Goal: Communication & Community: Answer question/provide support

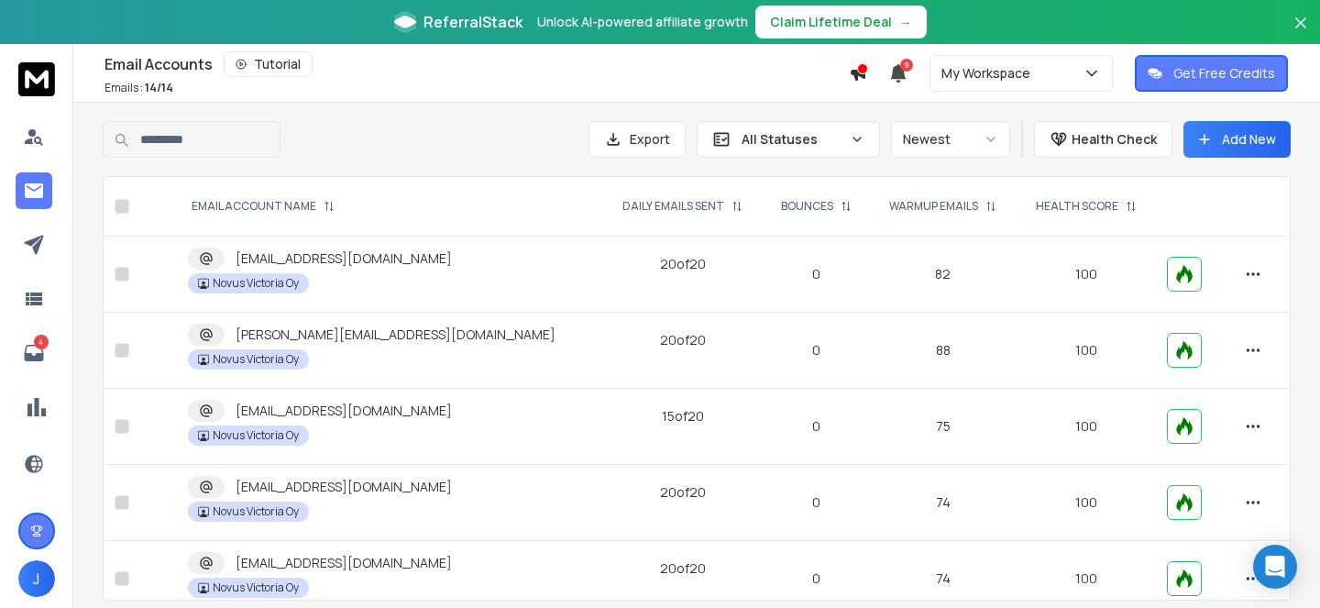
click at [53, 329] on div "4" at bounding box center [37, 303] width 42 height 370
click at [30, 356] on icon at bounding box center [33, 353] width 19 height 16
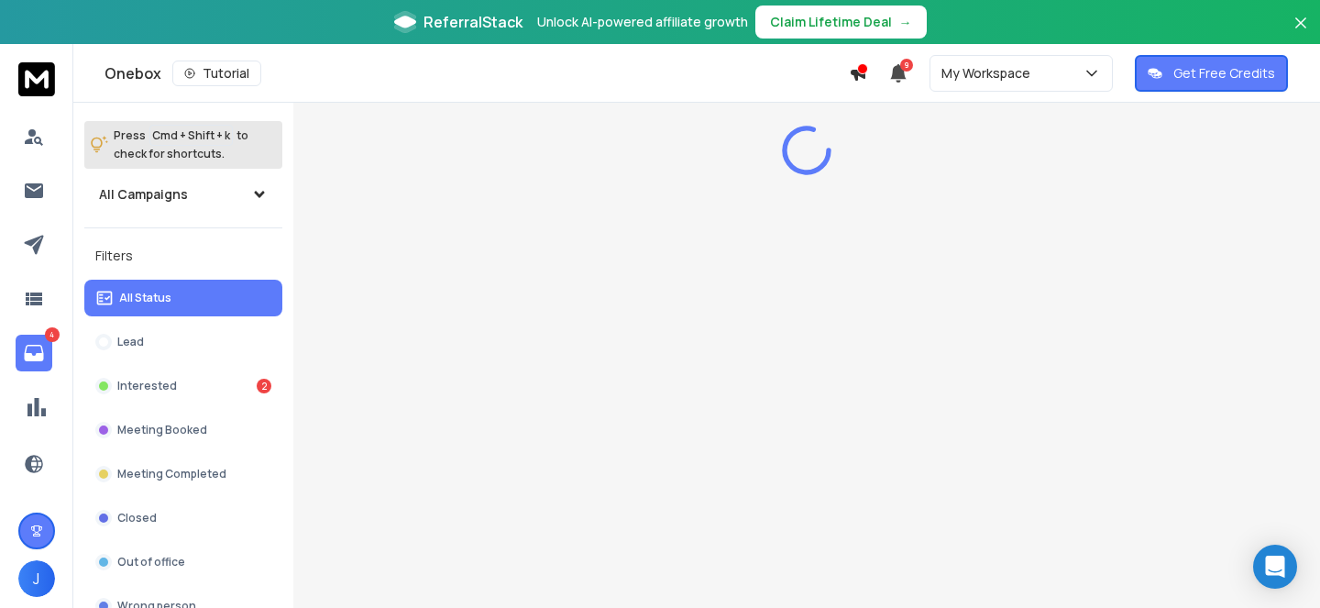
click at [1279, 14] on div "ReferralStack Unlock AI-powered affiliate growth Lifetime Deals available! Clai…" at bounding box center [660, 22] width 1320 height 44
click at [1281, 14] on div "ReferralStack Unlock AI-powered affiliate growth Lifetime Deals available! Clai…" at bounding box center [660, 22] width 1320 height 44
click at [1293, 24] on icon "Close banner" at bounding box center [1300, 23] width 16 height 16
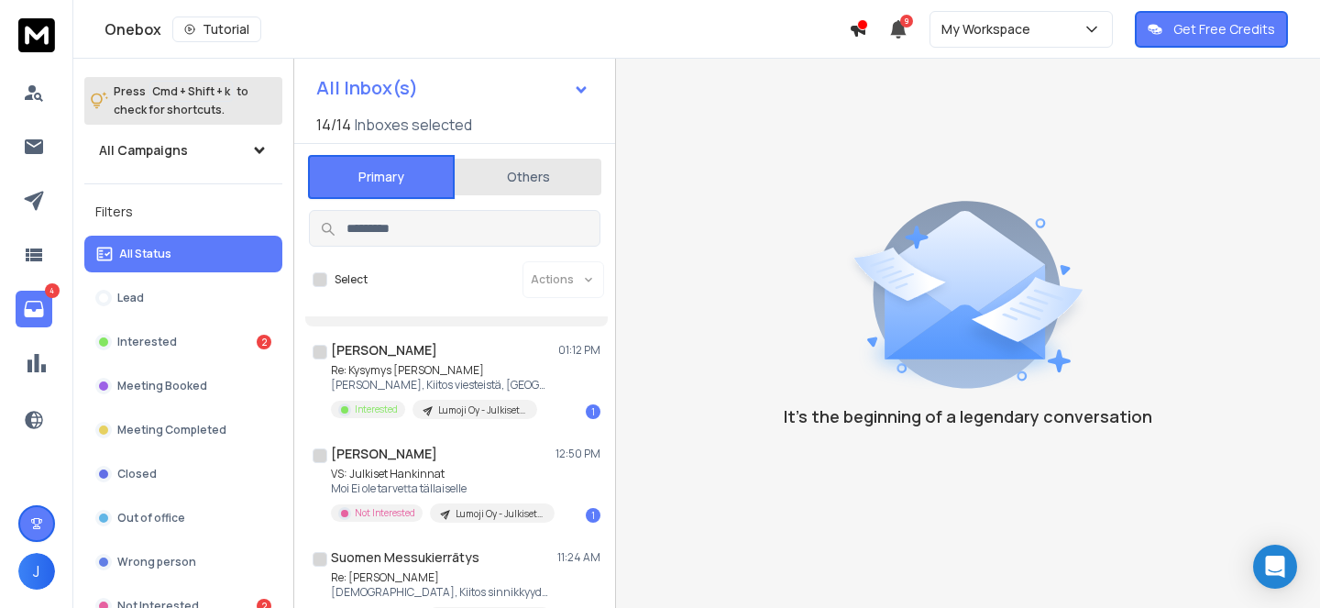
scroll to position [201, 0]
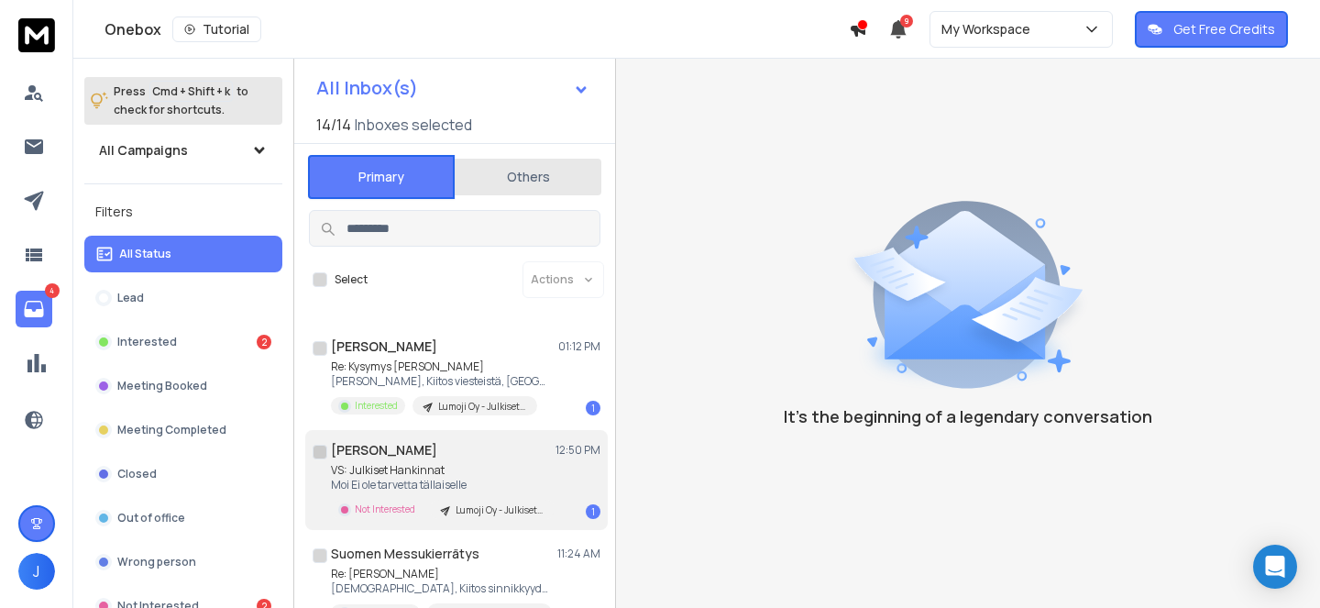
click at [484, 475] on p "VS: Julkiset Hankinnat" at bounding box center [441, 470] width 220 height 15
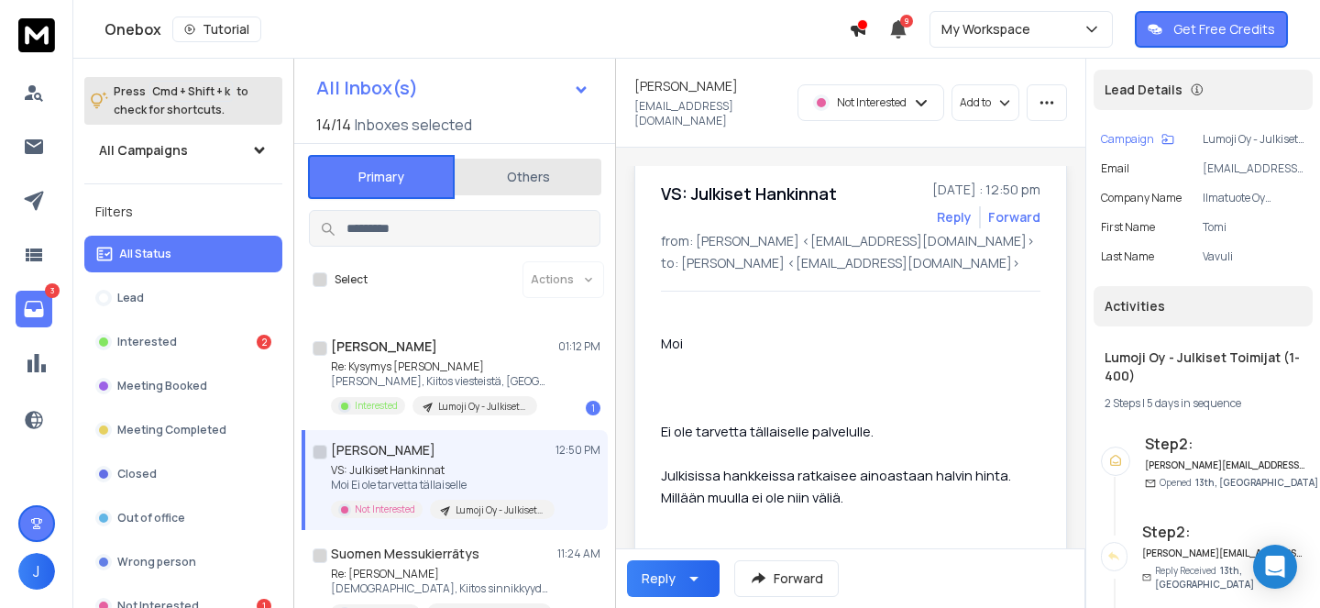
scroll to position [82, 0]
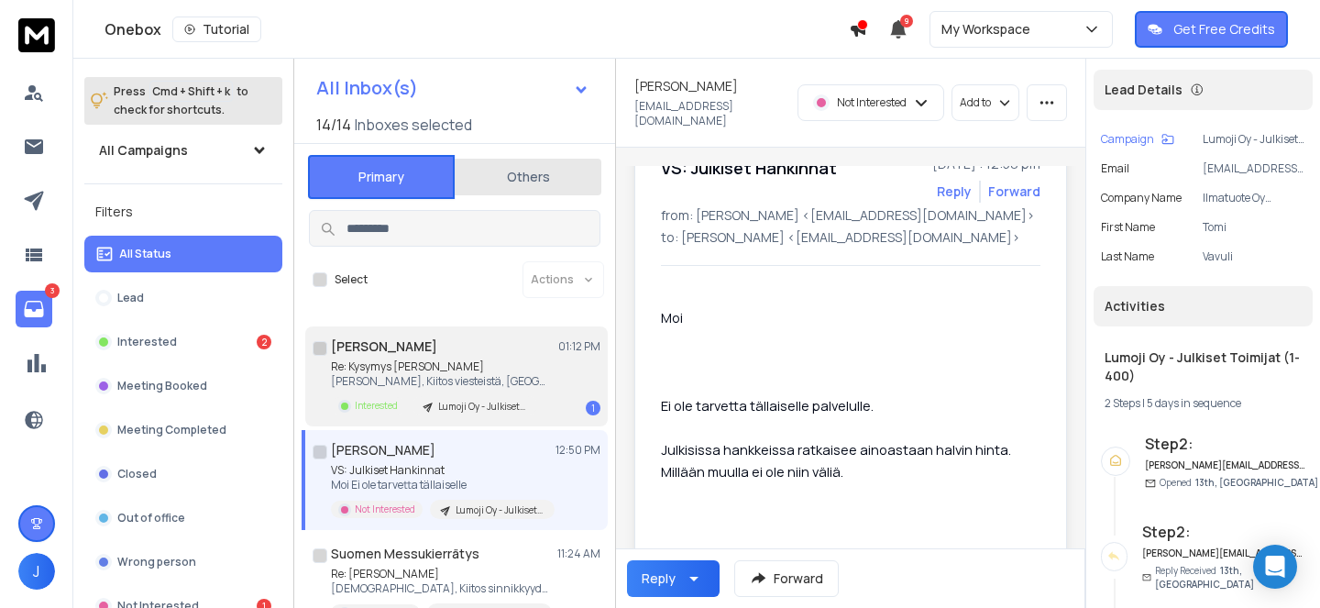
click at [515, 369] on p "Re: Kysymys [PERSON_NAME]" at bounding box center [441, 366] width 220 height 15
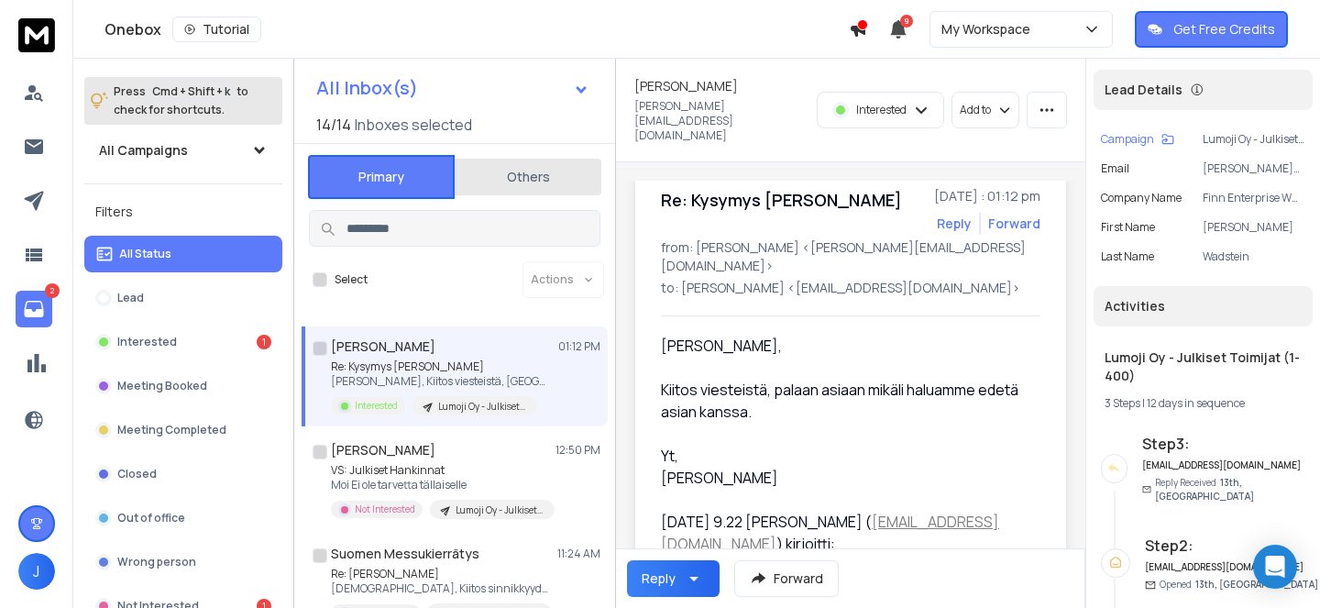
scroll to position [35, 0]
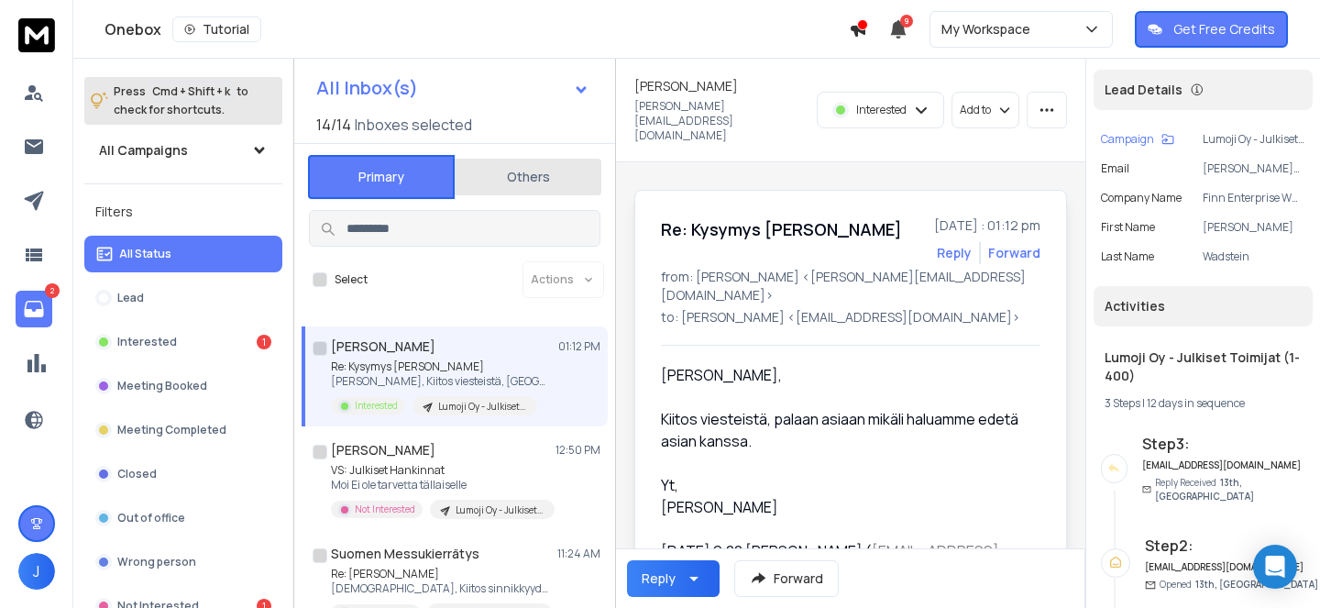
click at [672, 569] on div "Reply" at bounding box center [658, 578] width 34 height 18
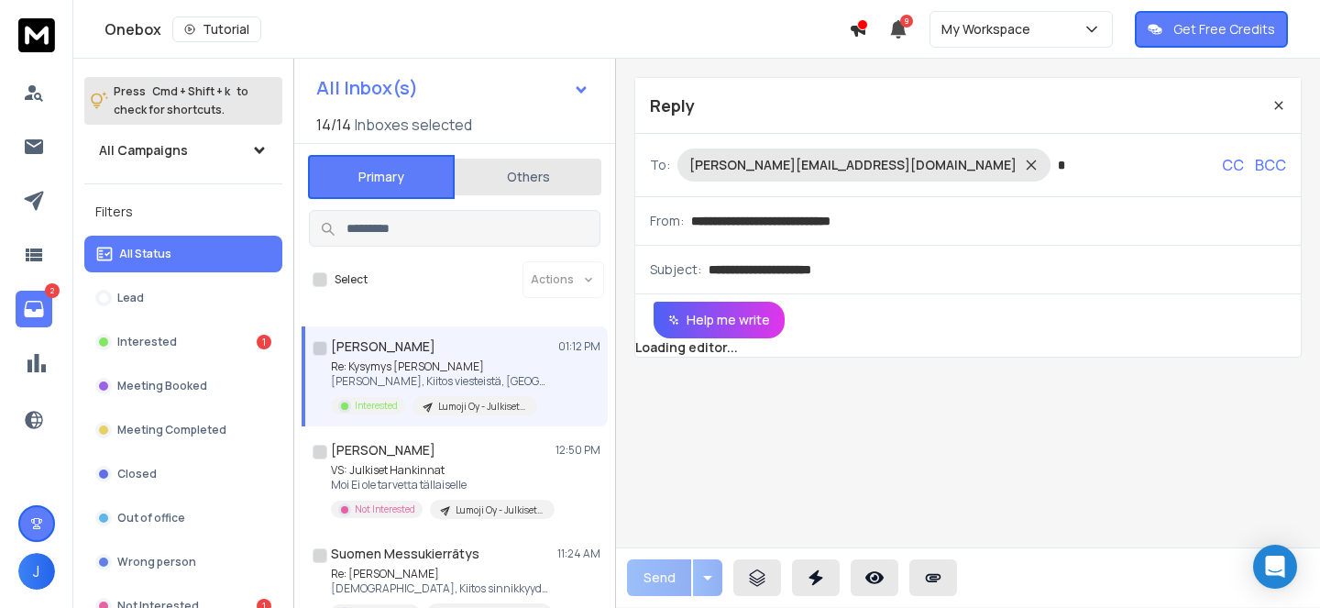
type input "*"
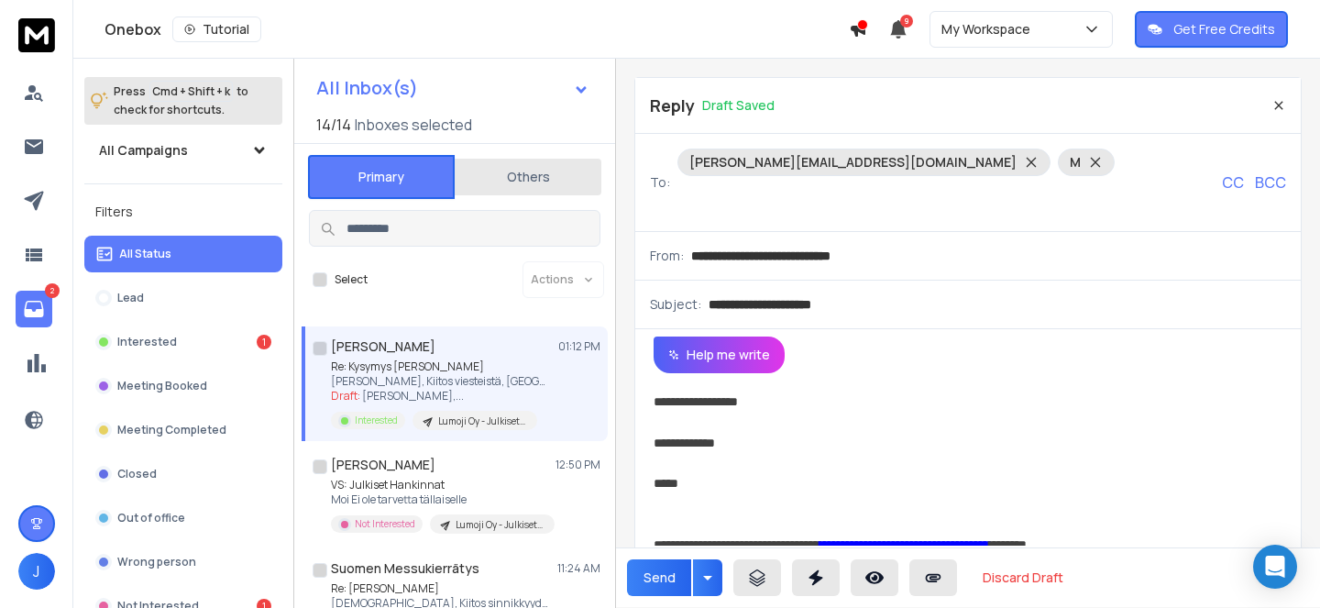
click at [671, 558] on div "Send Discard Draft" at bounding box center [968, 577] width 704 height 60
click at [662, 567] on button "Send" at bounding box center [659, 577] width 64 height 37
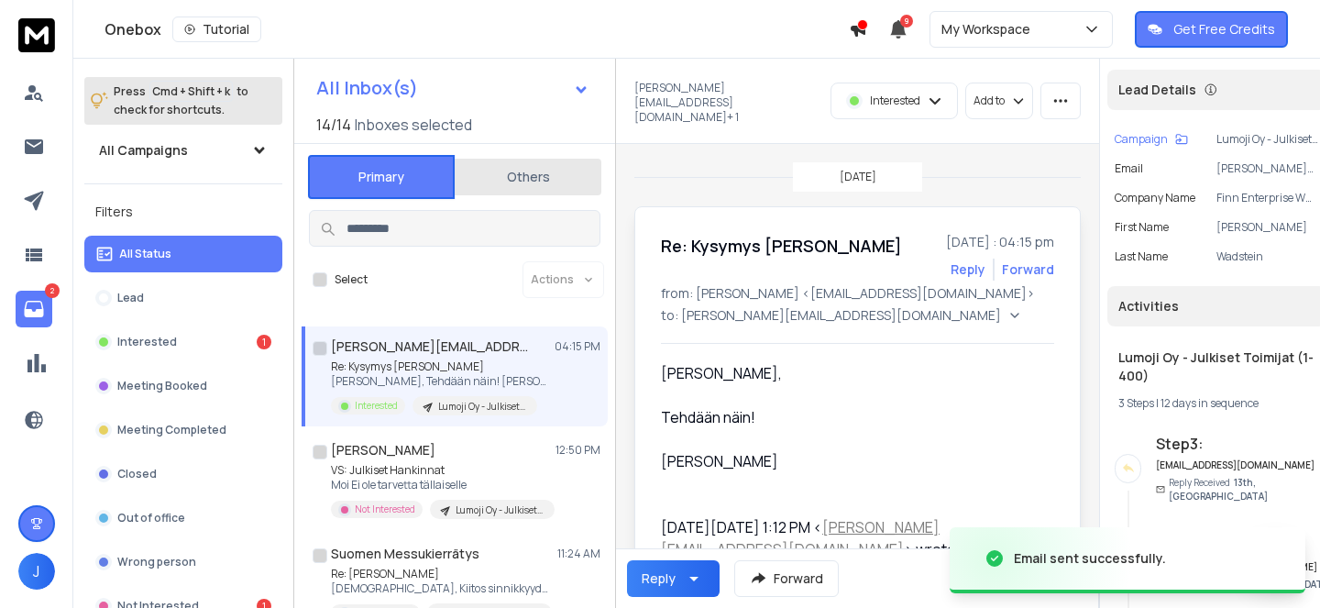
click at [862, 98] on div at bounding box center [854, 101] width 16 height 16
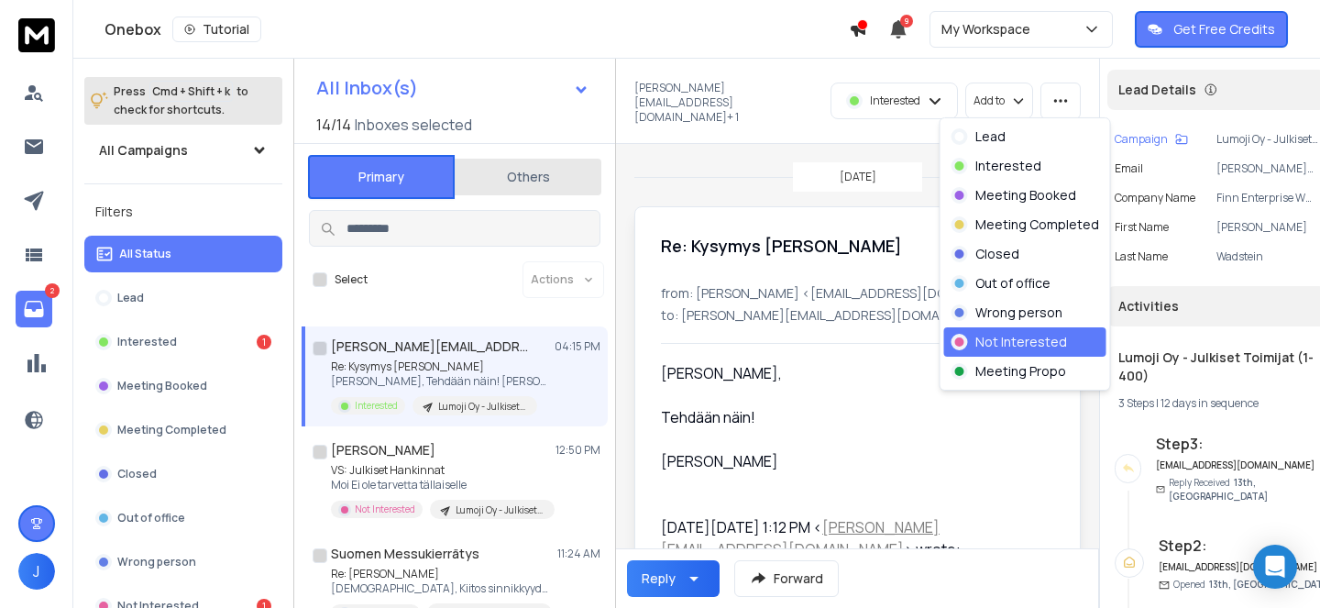
click at [1014, 332] on div "Not Interested" at bounding box center [1025, 341] width 162 height 29
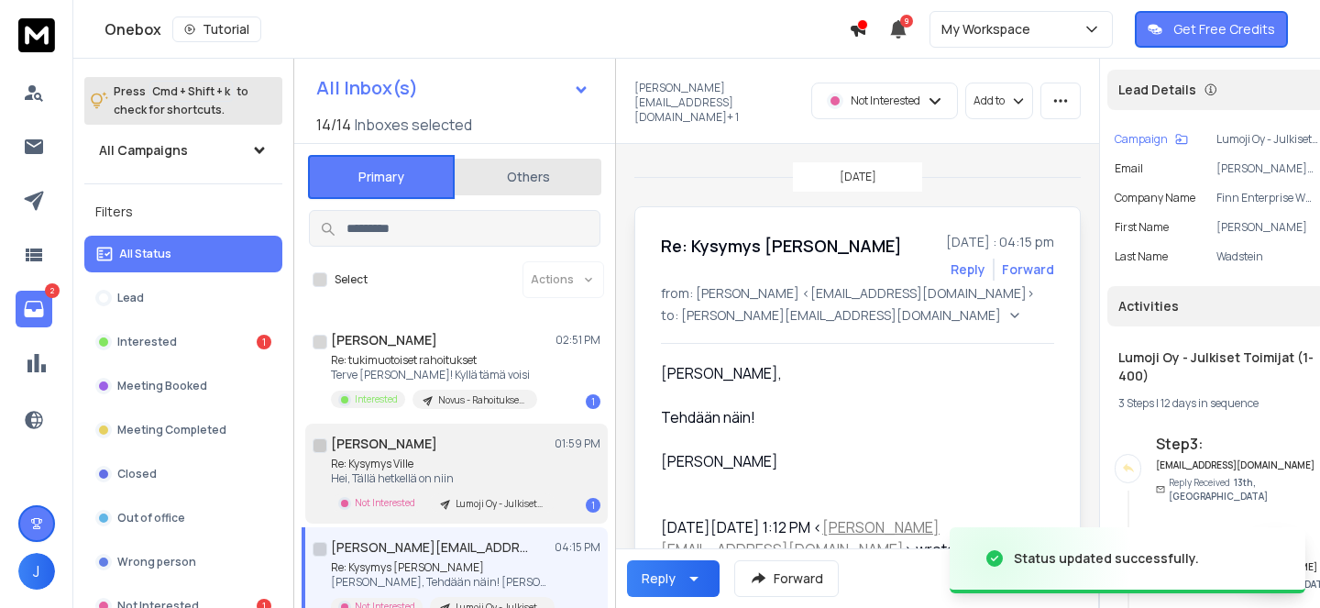
click at [520, 466] on p "Re: Kysymys Ville" at bounding box center [441, 463] width 220 height 15
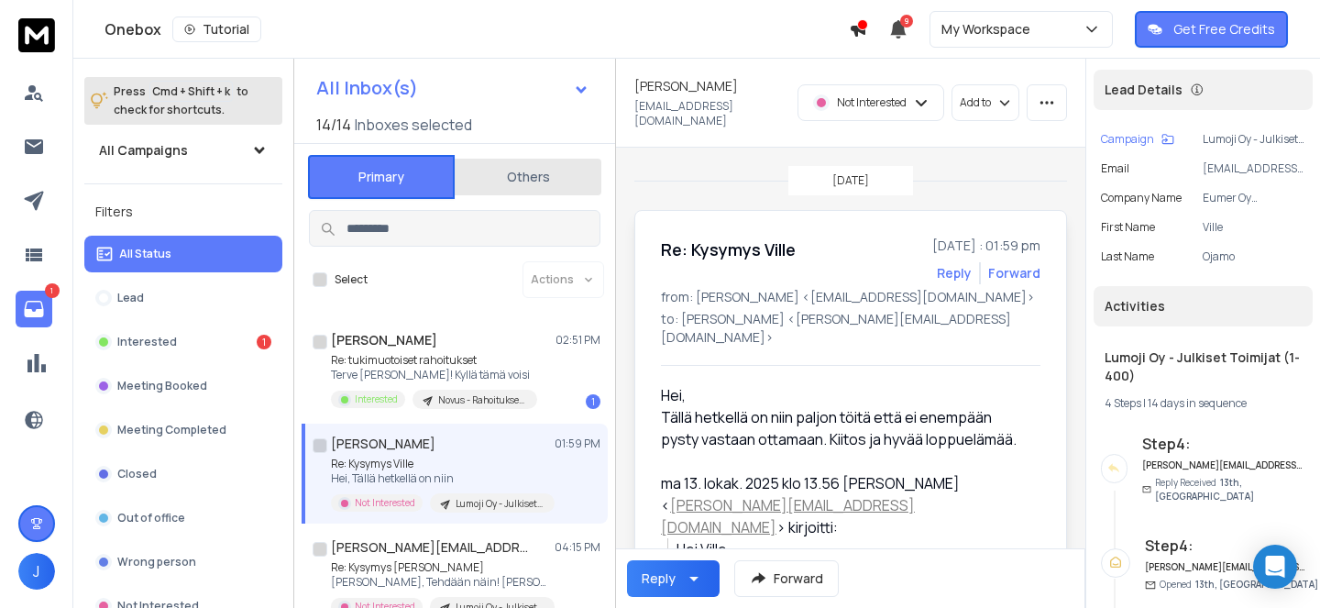
click at [736, 384] on div "Hei, Tällä hetkellä on niin paljon töitä että ei enempään pysty vastaan ottamaa…" at bounding box center [843, 417] width 365 height 66
click at [743, 384] on div "Hei, Tällä hetkellä on niin paljon töitä että ei enempään pysty vastaan ottamaa…" at bounding box center [843, 417] width 365 height 66
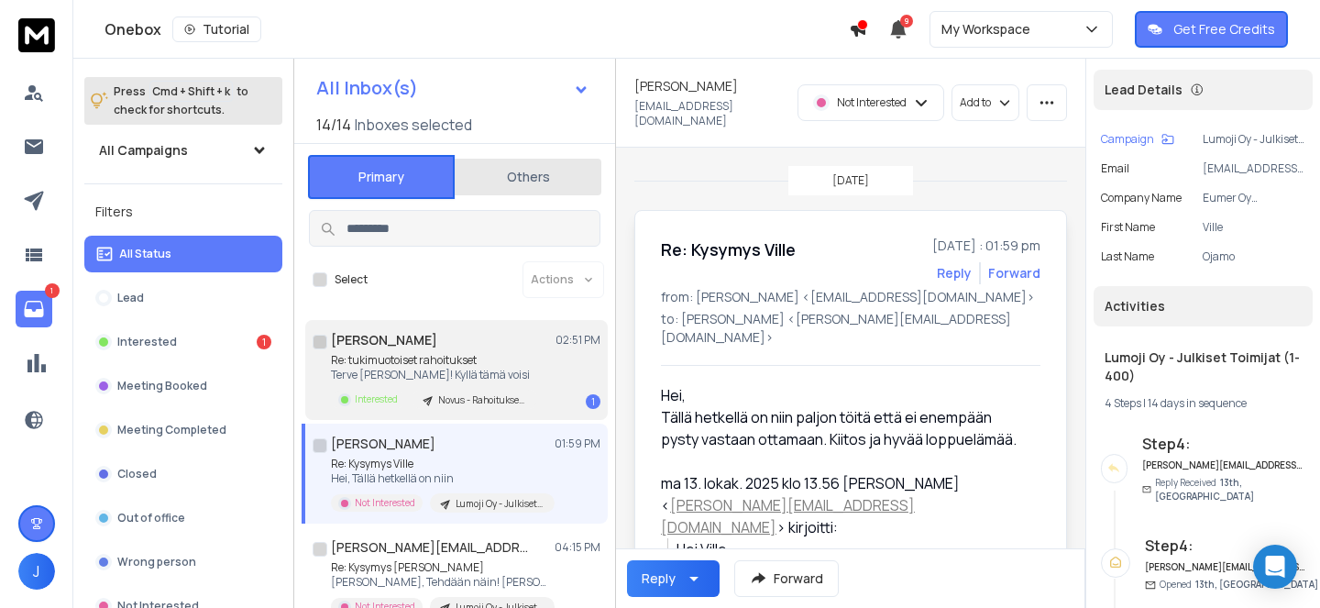
click at [519, 367] on p "Re: tukimuotoiset rahoitukset" at bounding box center [434, 360] width 206 height 15
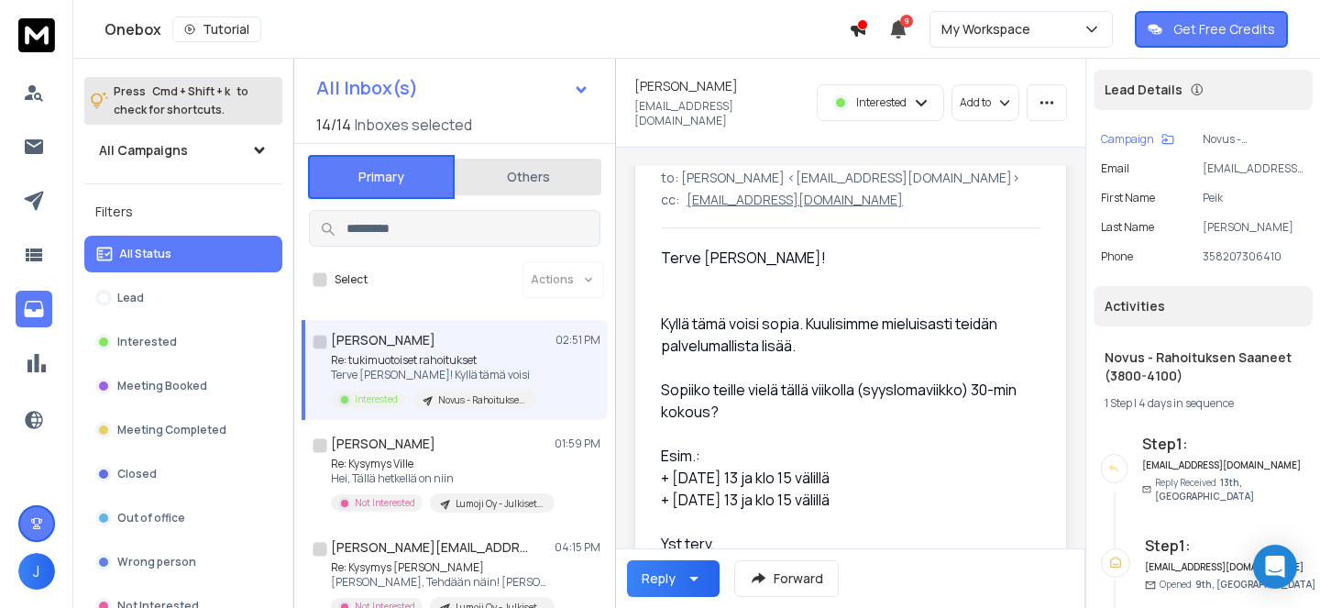
scroll to position [152, 0]
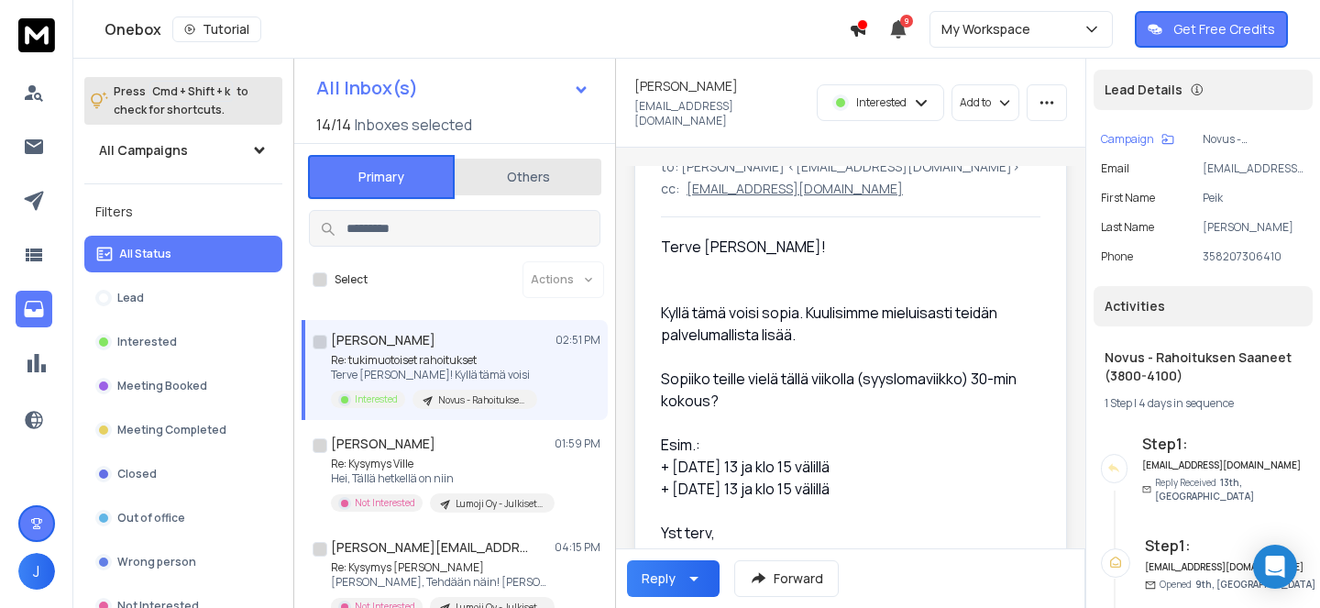
click at [762, 301] on div "Kyllä tämä voisi sopia. Kuulisimme mieluisasti teidän palvelumallista lisää." at bounding box center [843, 323] width 365 height 44
click at [802, 310] on div "Kyllä tämä voisi sopia. Kuulisimme mieluisasti teidän palvelumallista lisää." at bounding box center [843, 323] width 365 height 44
click at [807, 310] on div "Kyllä tämä voisi sopia. Kuulisimme mieluisasti teidän palvelumallista lisää." at bounding box center [843, 323] width 365 height 44
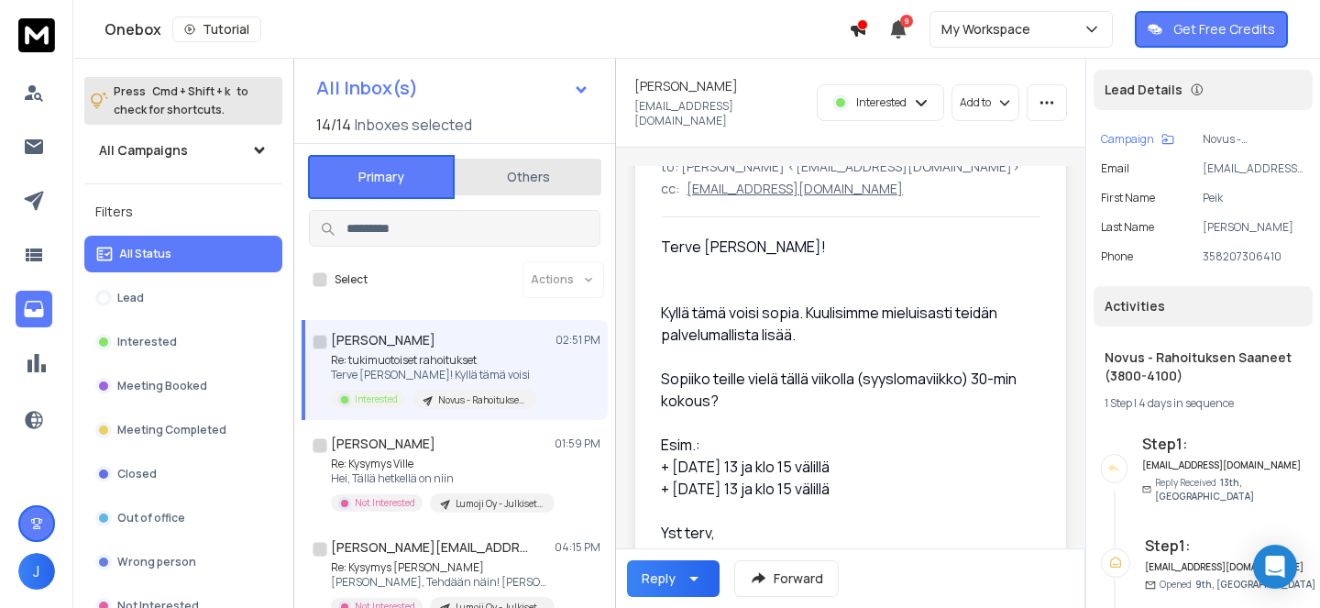
scroll to position [205, 0]
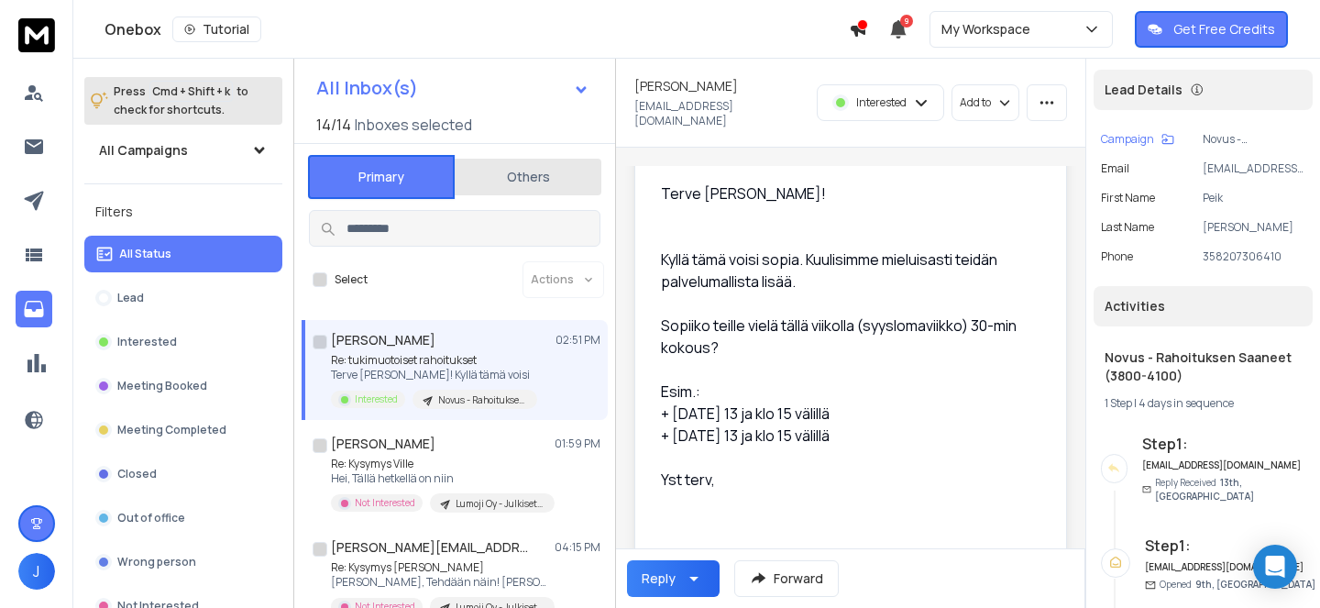
click at [770, 402] on div "+ [DATE] 13 ja klo 15 välillä" at bounding box center [843, 413] width 365 height 22
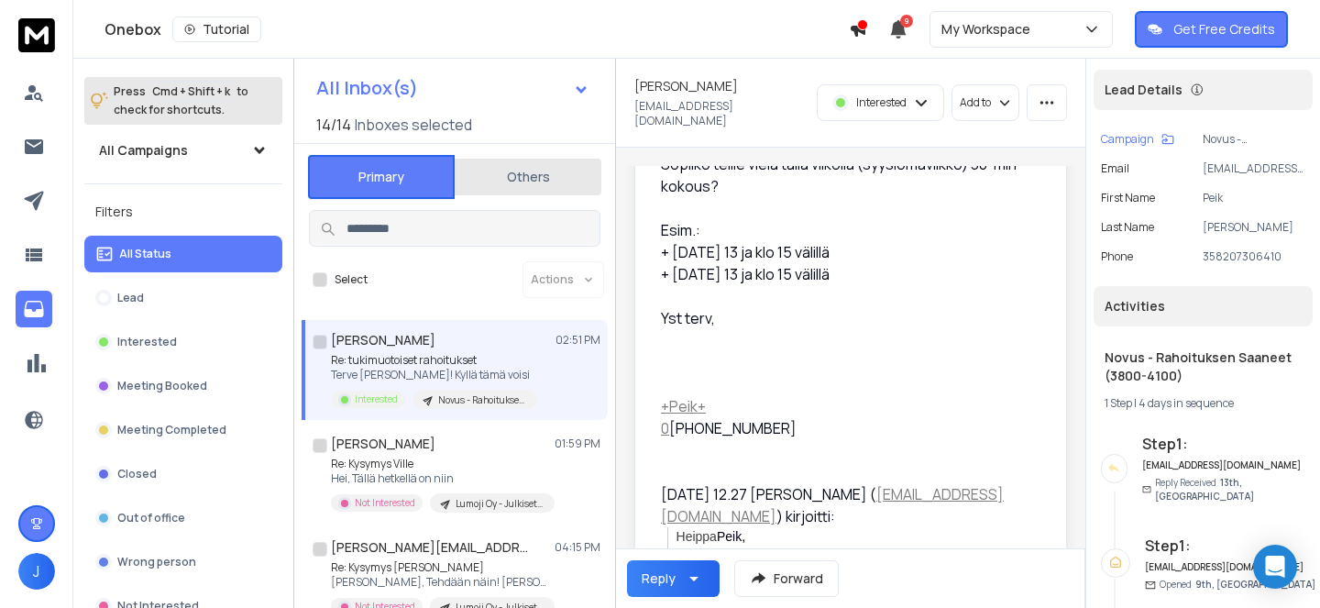
scroll to position [0, 0]
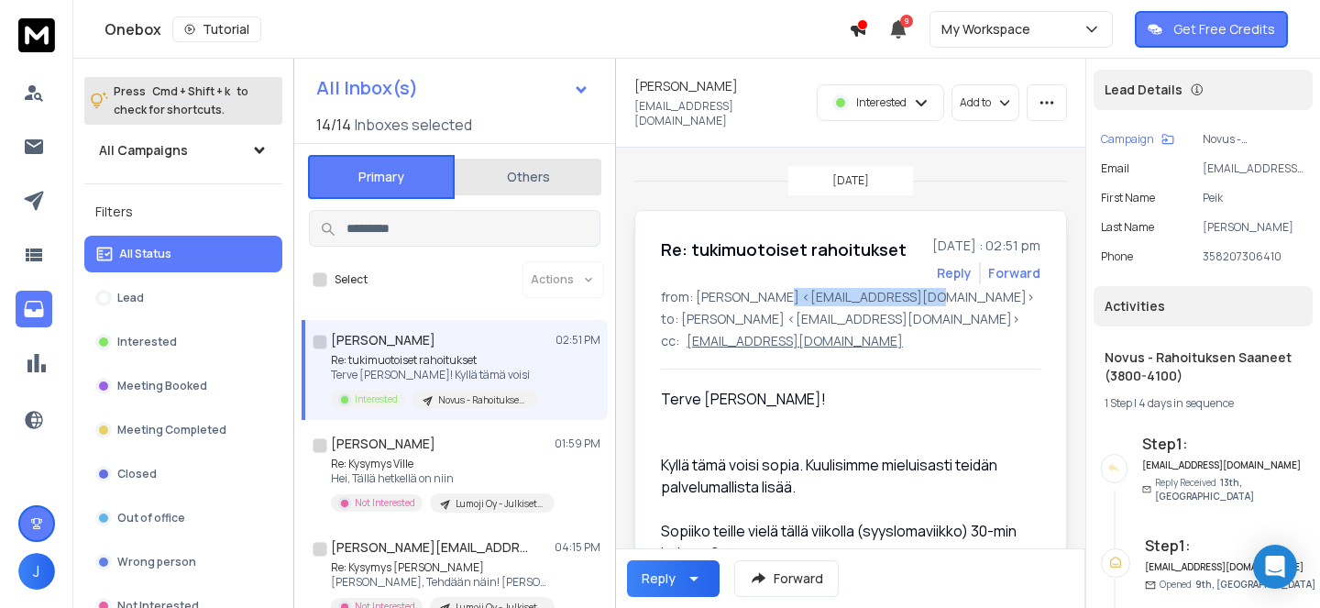
drag, startPoint x: 906, startPoint y: 286, endPoint x: 770, endPoint y: 284, distance: 136.5
click at [770, 288] on p "from: [PERSON_NAME] <[EMAIL_ADDRESS][DOMAIN_NAME]>" at bounding box center [850, 297] width 379 height 18
copy p "<[EMAIL_ADDRESS][DOMAIN_NAME]>"
click at [892, 291] on p "from: [PERSON_NAME] <[EMAIL_ADDRESS][DOMAIN_NAME]>" at bounding box center [850, 297] width 379 height 18
drag, startPoint x: 888, startPoint y: 290, endPoint x: 776, endPoint y: 293, distance: 111.8
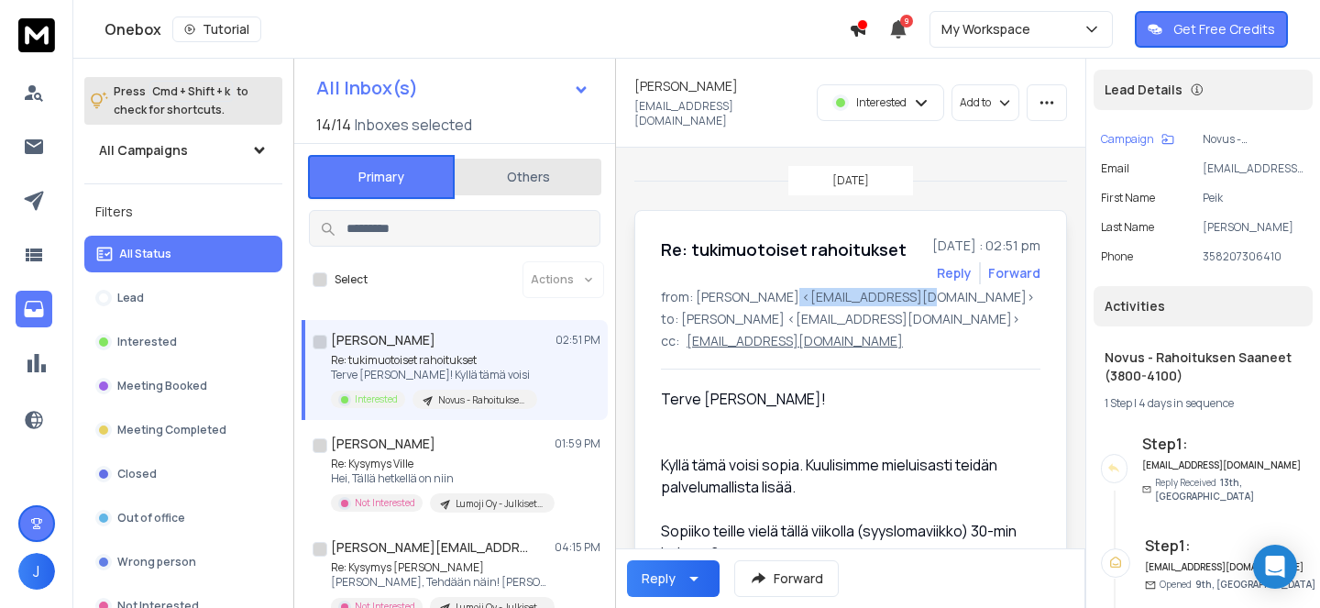
click at [776, 293] on p "from: [PERSON_NAME] <[EMAIL_ADDRESS][DOMAIN_NAME]>" at bounding box center [850, 297] width 379 height 18
copy p "[EMAIL_ADDRESS][DOMAIN_NAME]"
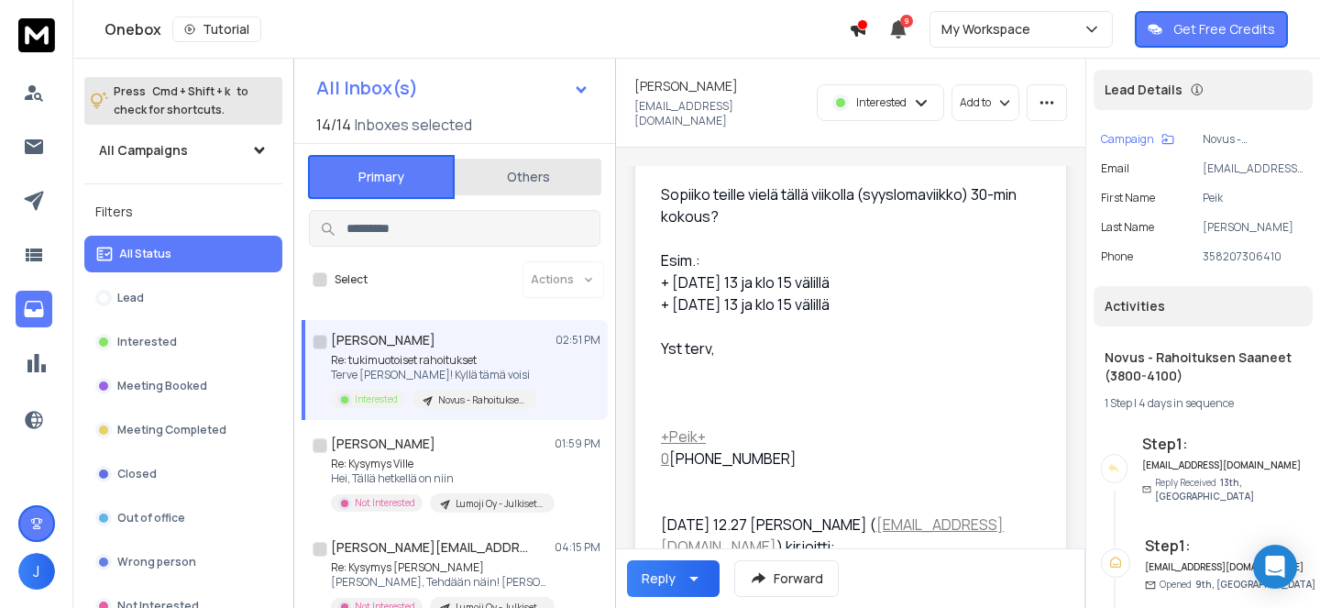
scroll to position [527, 0]
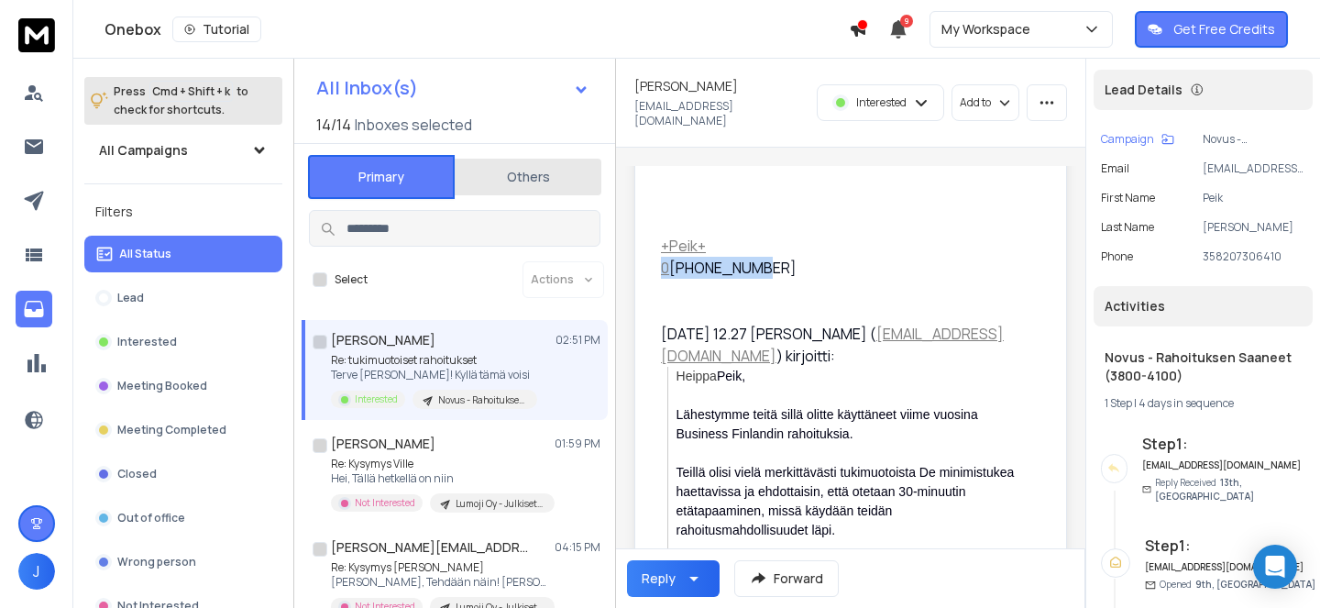
drag, startPoint x: 756, startPoint y: 257, endPoint x: 650, endPoint y: 257, distance: 106.3
click at [650, 257] on div "Re: tukimuotoiset rahoitukset [DATE] : 02:51 pm Reply Forward from: [PERSON_NAM…" at bounding box center [850, 440] width 433 height 1515
copy div "0 50-589 2987"
click at [849, 99] on div "Interested" at bounding box center [880, 102] width 126 height 35
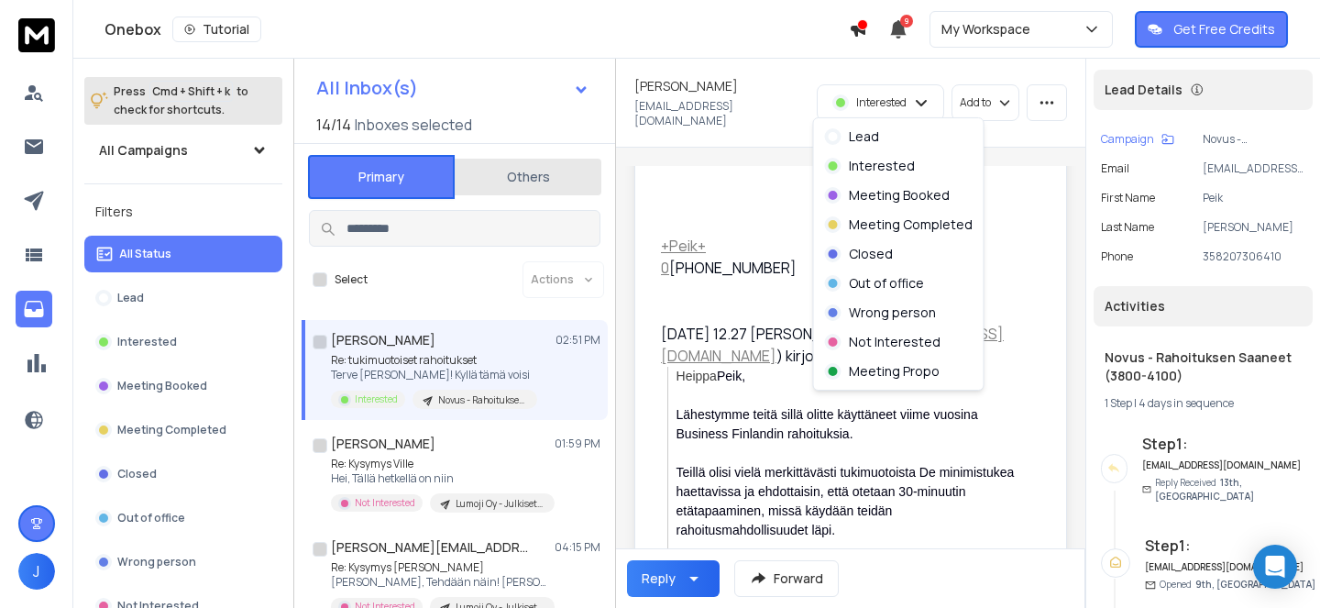
click at [777, 306] on div "Terve [PERSON_NAME]! Kyllä tämä voisi sopia. Kuulisimme mieluisasti teidän palv…" at bounding box center [850, 516] width 379 height 1310
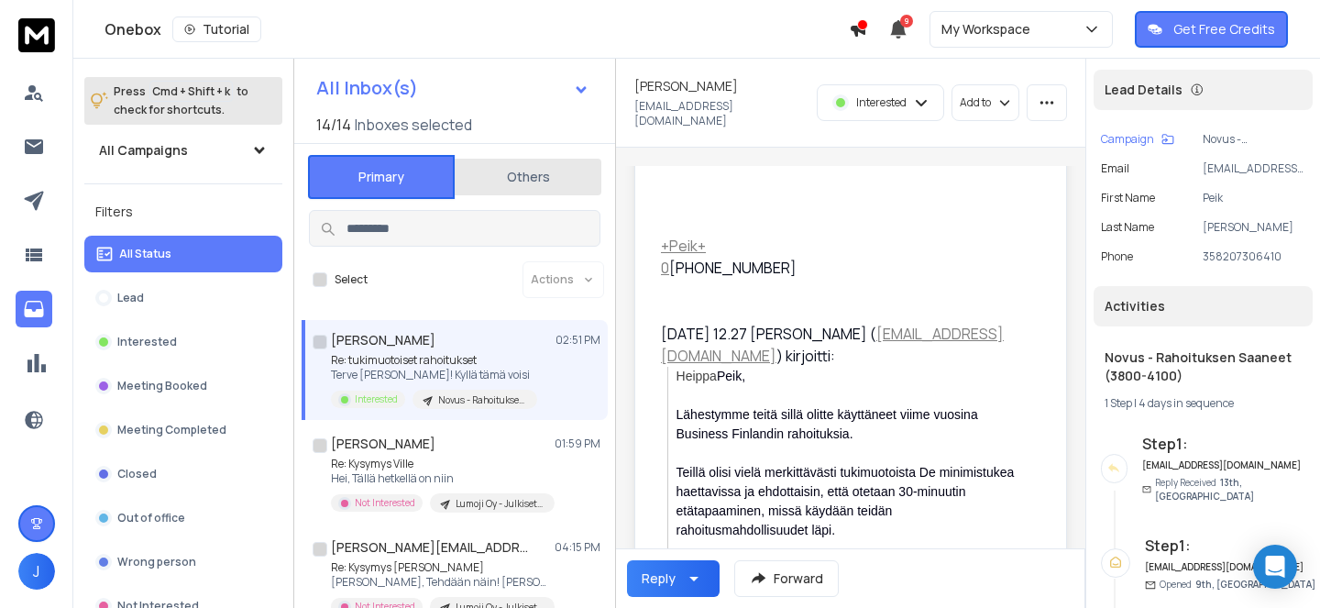
scroll to position [0, 0]
